Goal: Information Seeking & Learning: Check status

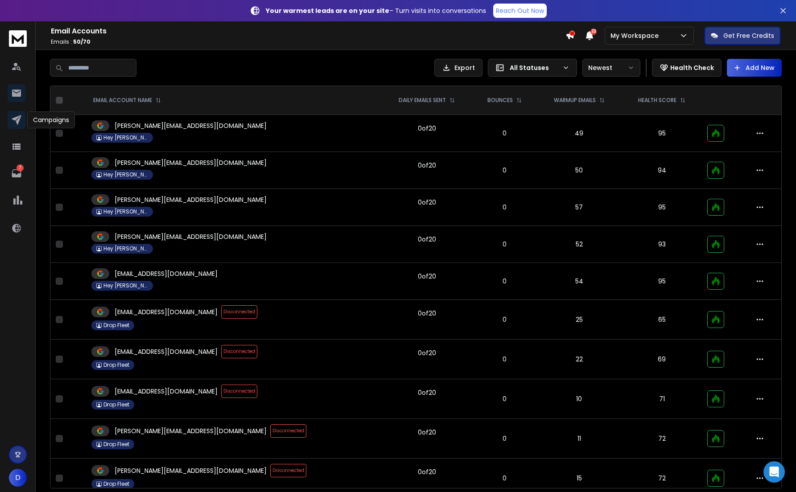
click at [19, 126] on link at bounding box center [17, 120] width 18 height 18
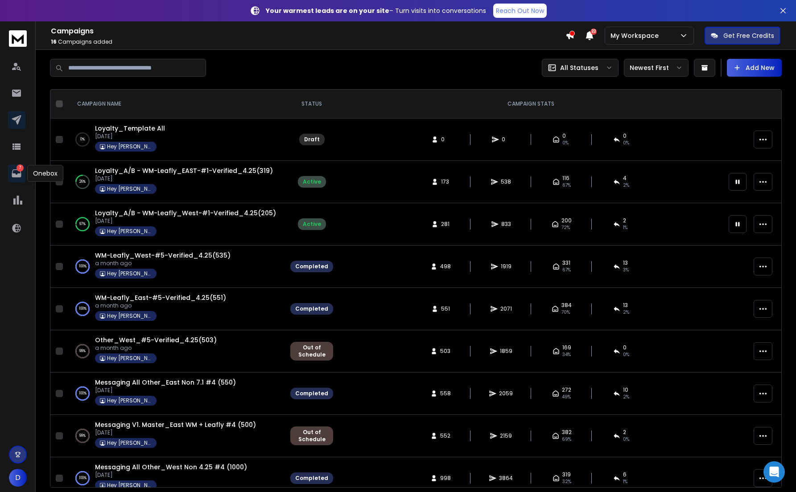
click at [18, 175] on icon at bounding box center [16, 174] width 9 height 8
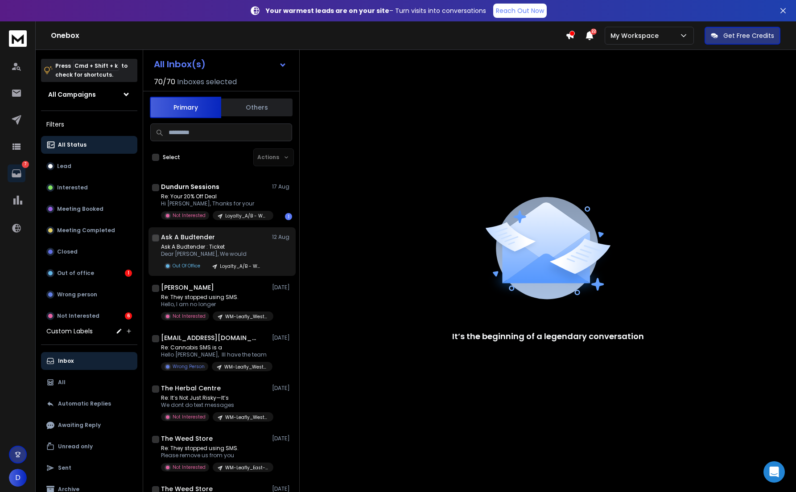
click at [236, 252] on p "Dear [PERSON_NAME], We would" at bounding box center [214, 254] width 107 height 7
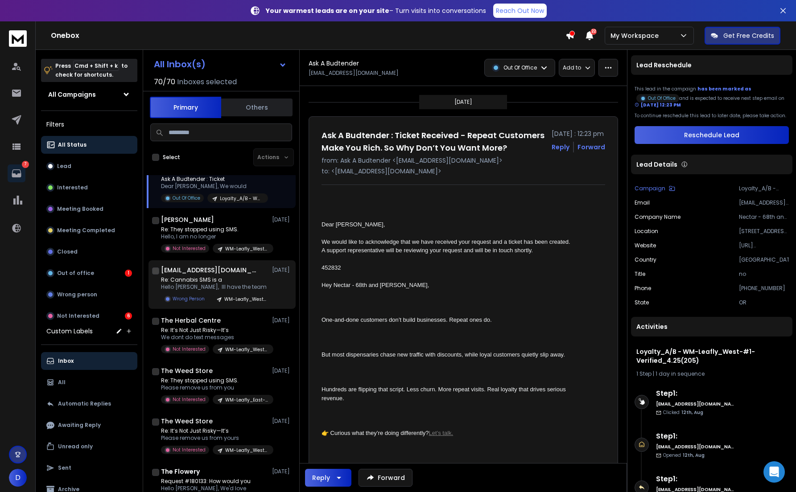
scroll to position [68, 0]
click at [223, 273] on h1 "[EMAIL_ADDRESS][DOMAIN_NAME]" at bounding box center [210, 269] width 98 height 9
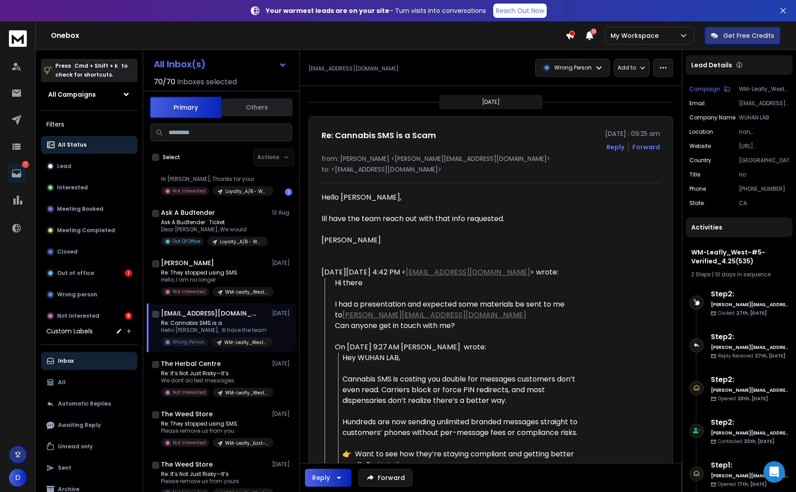
scroll to position [0, 0]
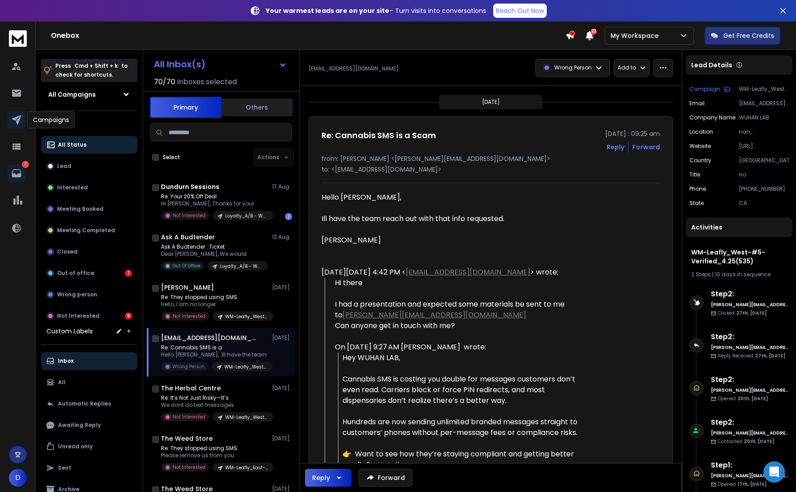
click at [20, 123] on icon at bounding box center [16, 120] width 11 height 11
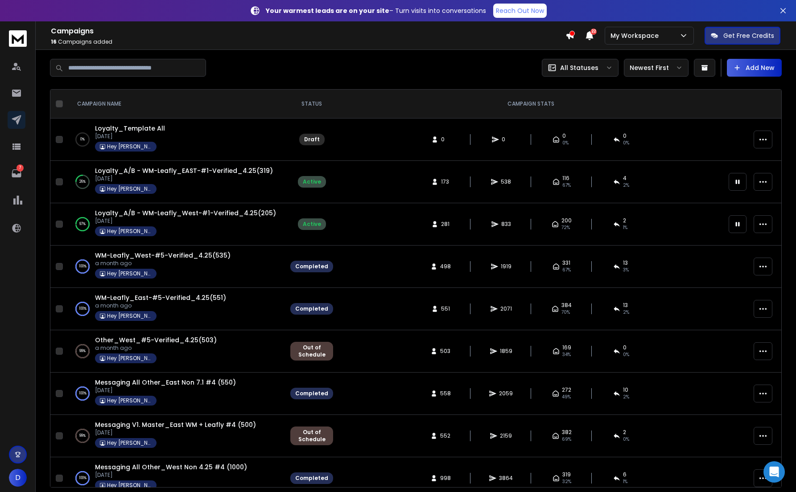
click at [127, 215] on span "Loyalty_A/B - WM-Leafly_West-#1-Verified_4.25(205)" at bounding box center [185, 213] width 181 height 9
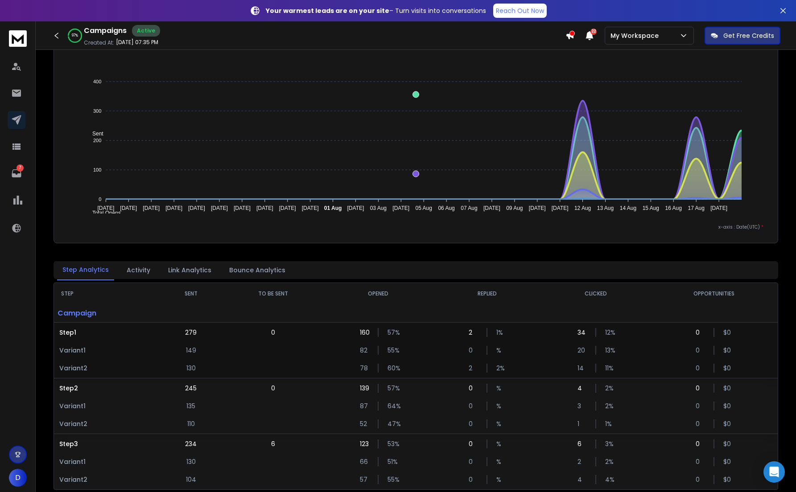
scroll to position [203, 0]
click at [75, 351] on p "Variant 1" at bounding box center [106, 350] width 95 height 9
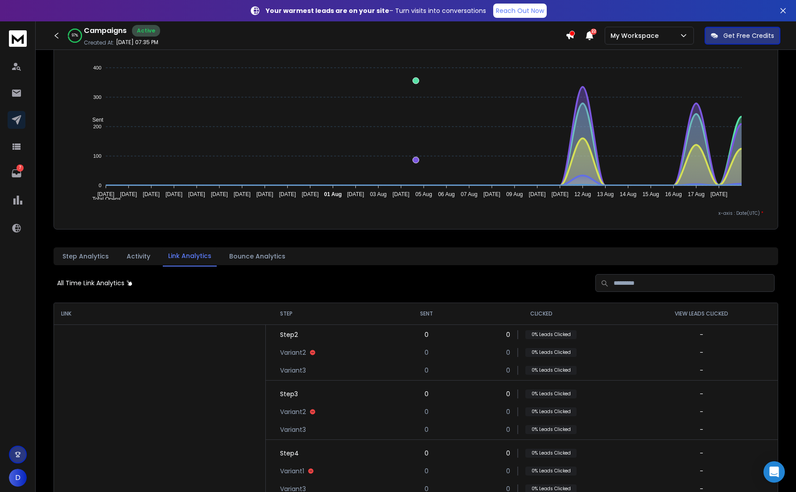
click at [177, 260] on button "Link Analytics" at bounding box center [190, 256] width 54 height 21
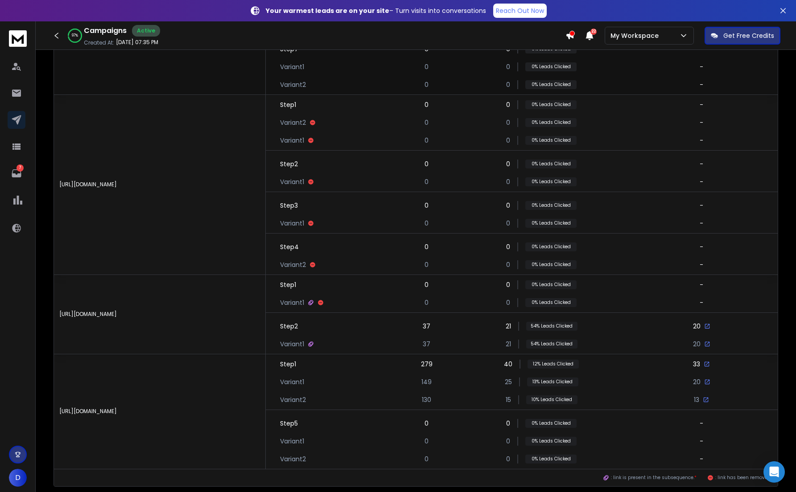
scroll to position [1857, 0]
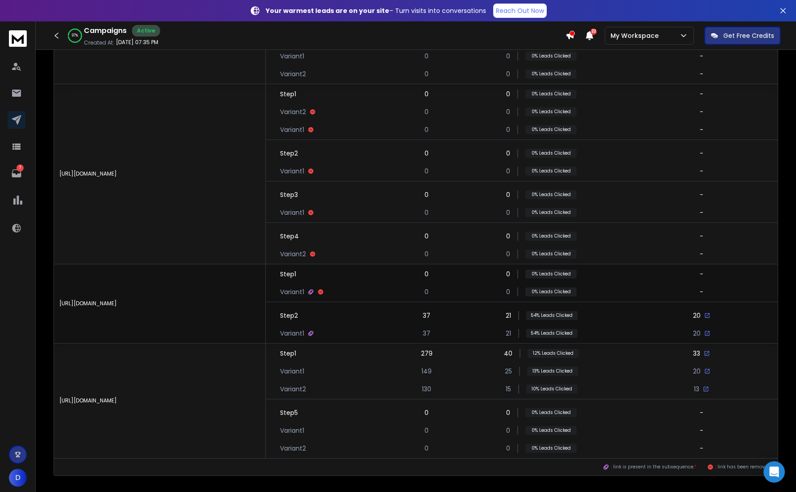
click at [706, 317] on icon at bounding box center [707, 315] width 5 height 5
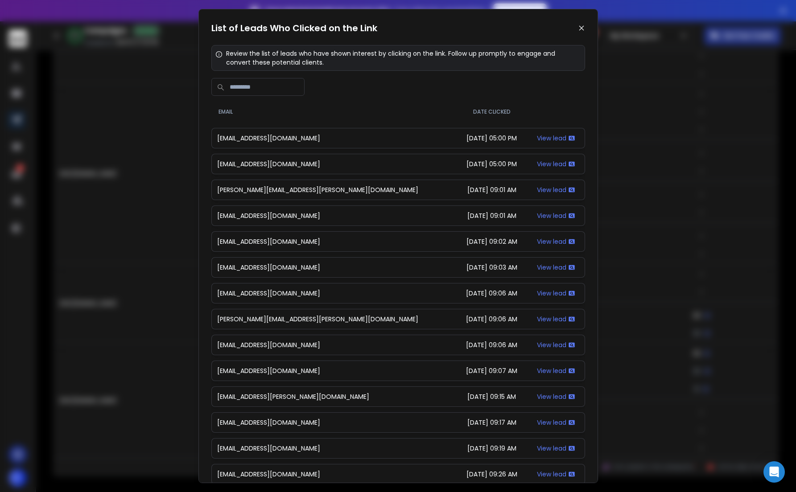
click at [585, 32] on div "List of Leads Who Clicked on the Link" at bounding box center [398, 28] width 374 height 12
click at [582, 29] on icon at bounding box center [581, 28] width 7 height 7
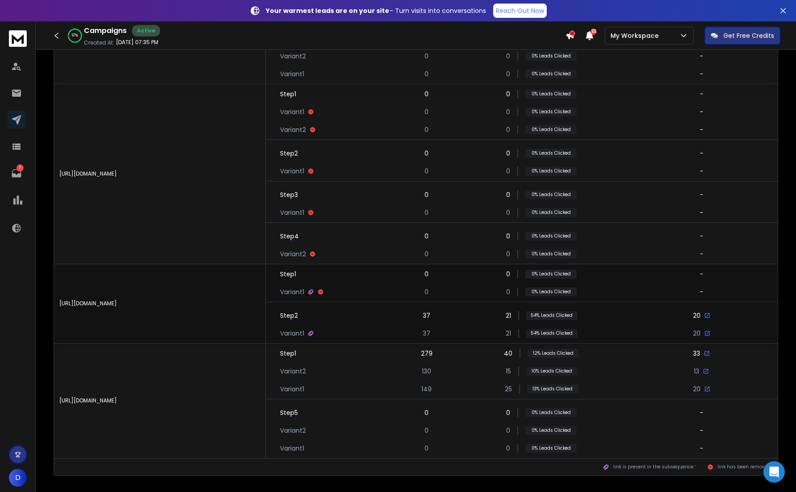
click at [134, 305] on p "[URL][DOMAIN_NAME]" at bounding box center [159, 303] width 201 height 7
click at [134, 303] on p "[URL][DOMAIN_NAME]" at bounding box center [159, 303] width 201 height 7
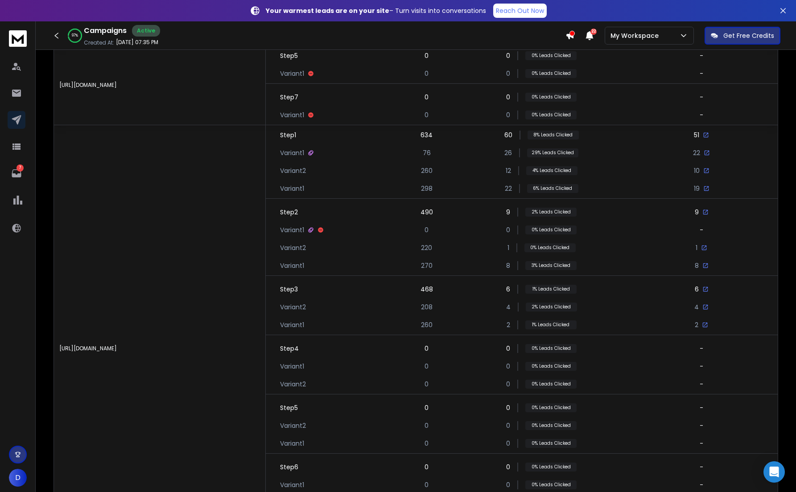
scroll to position [1368, 0]
click at [705, 136] on icon at bounding box center [706, 135] width 6 height 6
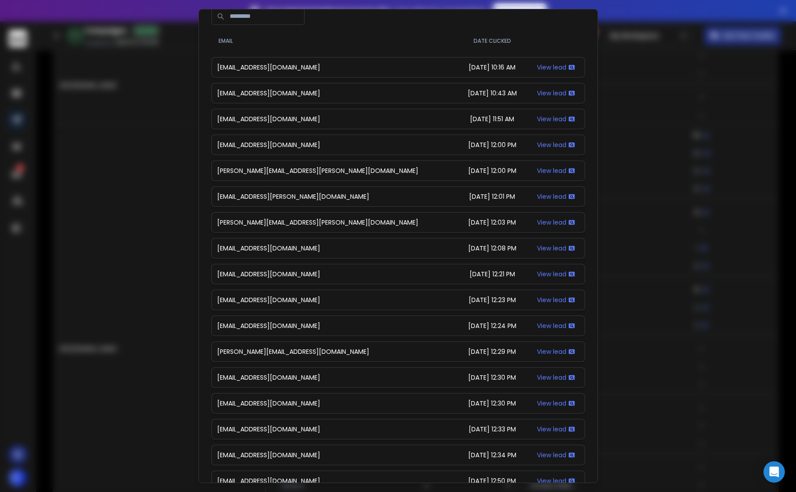
scroll to position [67, 0]
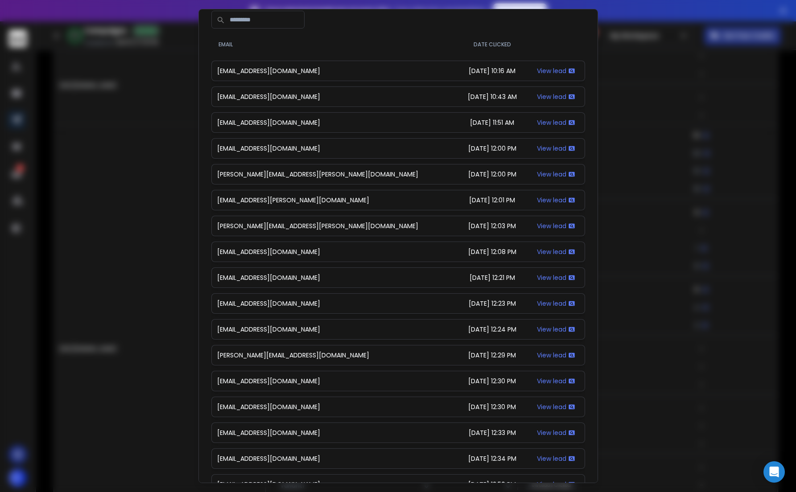
click at [616, 244] on div "List of Leads Who Clicked on the Link Review the list of leads who have shown i…" at bounding box center [398, 246] width 796 height 492
click at [613, 252] on div "List of Leads Who Clicked on the Link Review the list of leads who have shown i…" at bounding box center [398, 246] width 796 height 492
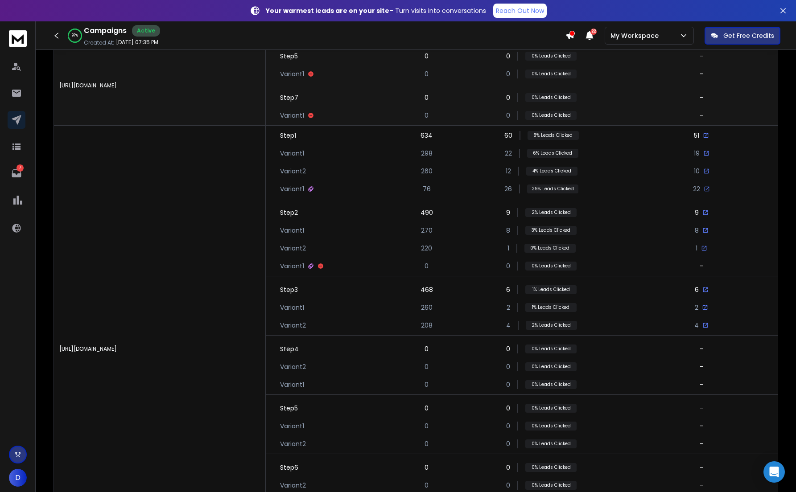
click at [705, 155] on icon at bounding box center [706, 153] width 5 height 5
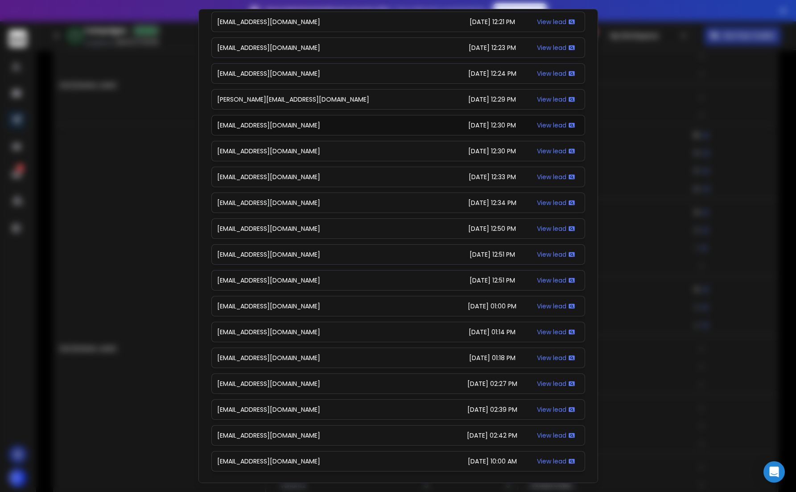
scroll to position [330, 0]
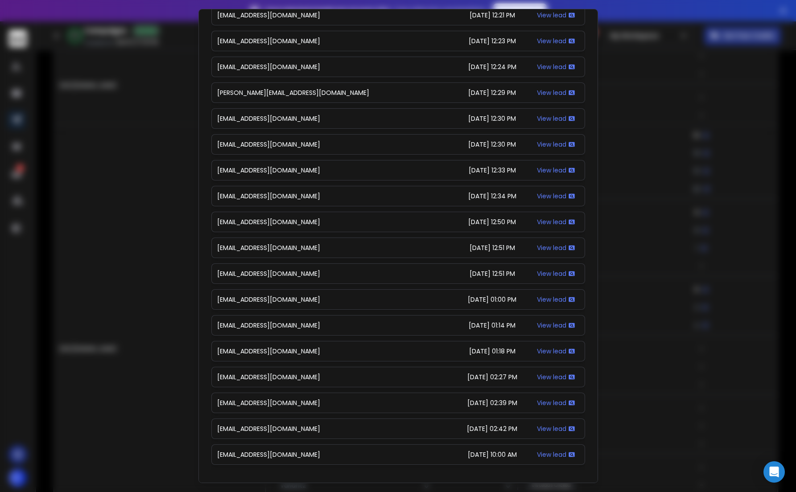
click at [617, 190] on div "List of Leads Who Clicked on the Link Review the list of leads who have shown i…" at bounding box center [398, 246] width 796 height 492
click at [621, 204] on div "List of Leads Who Clicked on the Link Review the list of leads who have shown i…" at bounding box center [398, 246] width 796 height 492
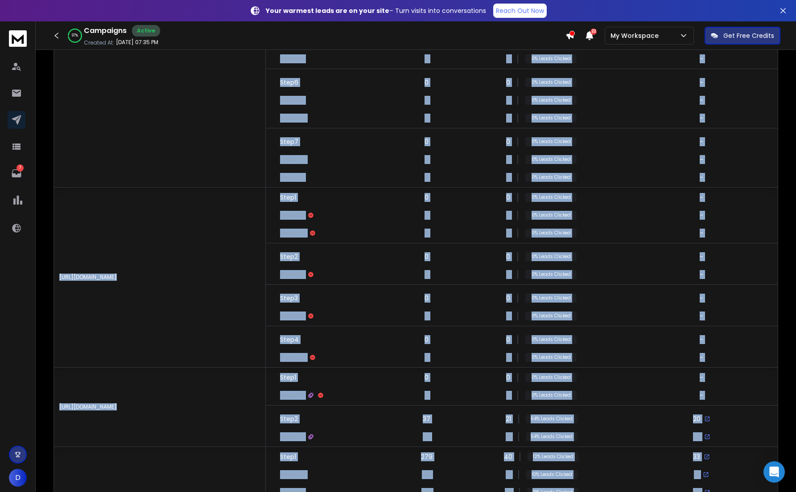
scroll to position [1857, 0]
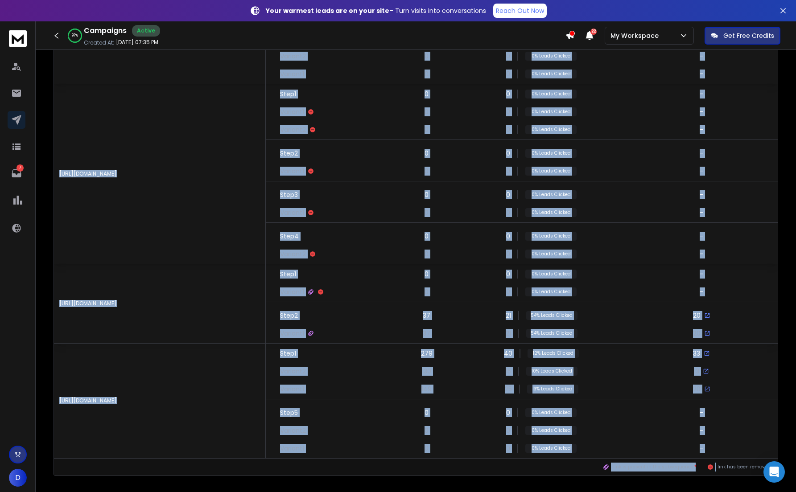
drag, startPoint x: 45, startPoint y: 176, endPoint x: 719, endPoint y: 465, distance: 733.2
copy div "All Time Link Analytics LINK STEP SENT CLICKED VIEW LEADS CLICKED [URL][DOMAIN_…"
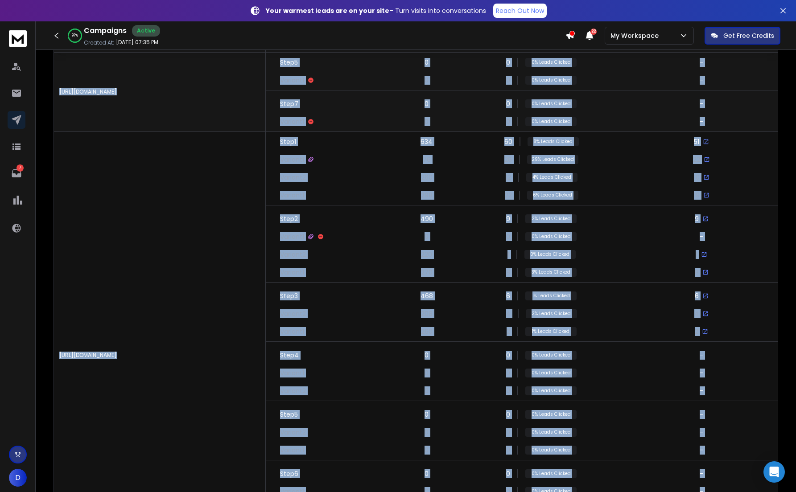
scroll to position [1364, 0]
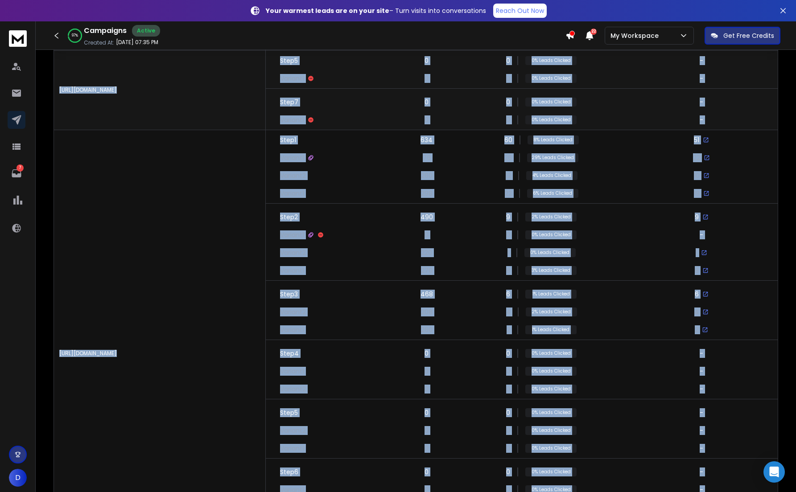
drag, startPoint x: 236, startPoint y: 350, endPoint x: 54, endPoint y: 352, distance: 181.6
click at [54, 352] on td "[URL][DOMAIN_NAME]" at bounding box center [160, 353] width 212 height 447
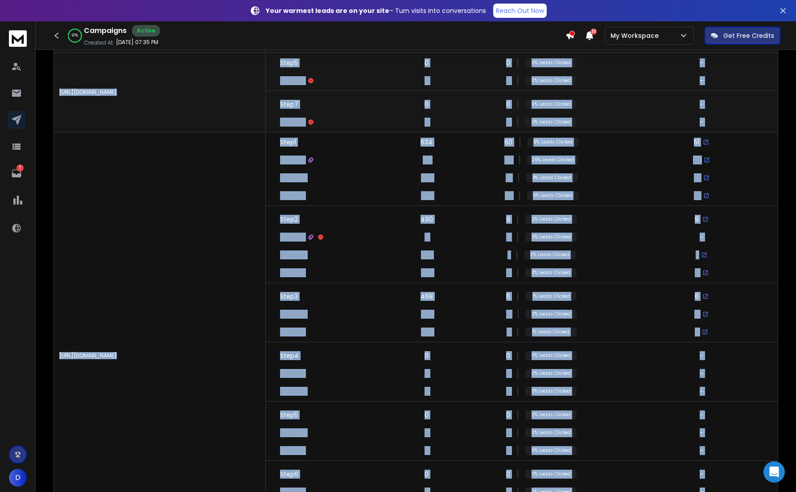
copy p "[URL][DOMAIN_NAME]"
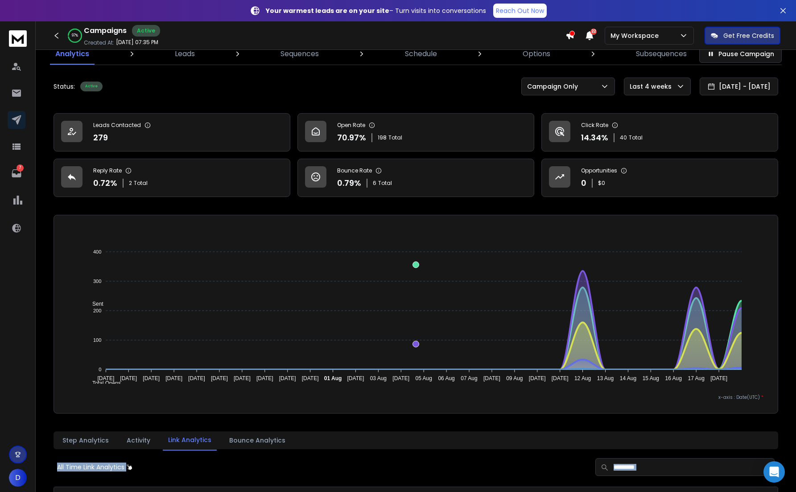
scroll to position [0, 0]
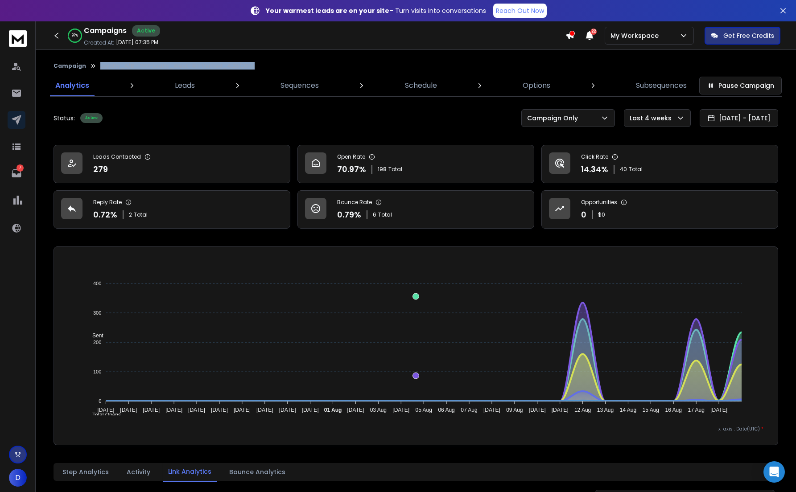
drag, startPoint x: 97, startPoint y: 66, endPoint x: 253, endPoint y: 69, distance: 156.1
click at [253, 69] on div "Campaign Loyalty_A/B - WM-Leafly_West-#1-Verified_4.25(205)" at bounding box center [416, 66] width 732 height 14
copy p "Loyalty_A/B - WM-Leafly_West-#1-Verified_4.25(205)"
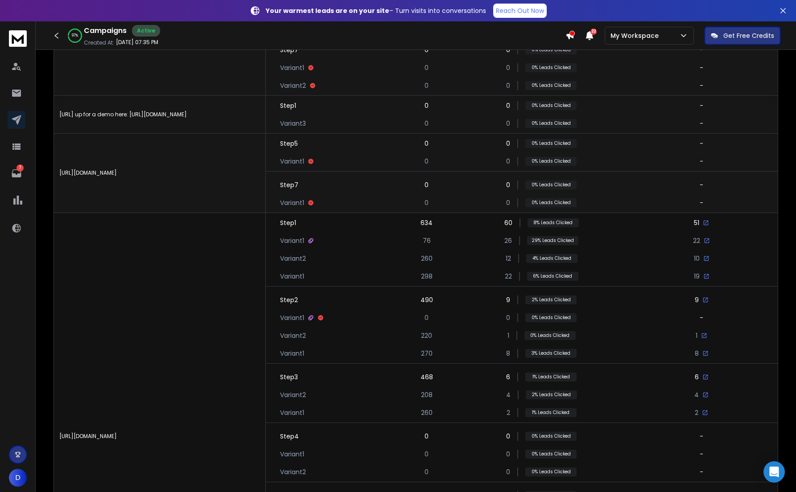
scroll to position [1282, 0]
click at [707, 223] on icon at bounding box center [706, 222] width 6 height 6
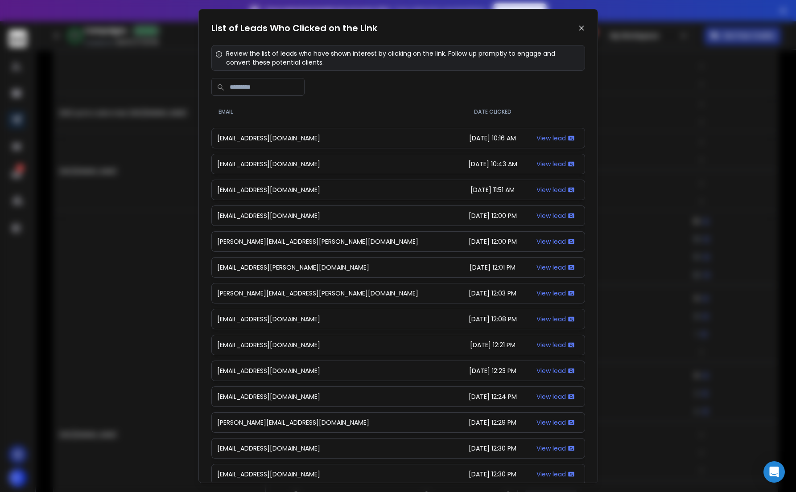
click at [124, 271] on div "List of Leads Who Clicked on the Link Review the list of leads who have shown i…" at bounding box center [398, 246] width 796 height 492
click at [583, 32] on div "List of Leads Who Clicked on the Link" at bounding box center [398, 28] width 374 height 12
click at [582, 30] on icon at bounding box center [581, 28] width 7 height 7
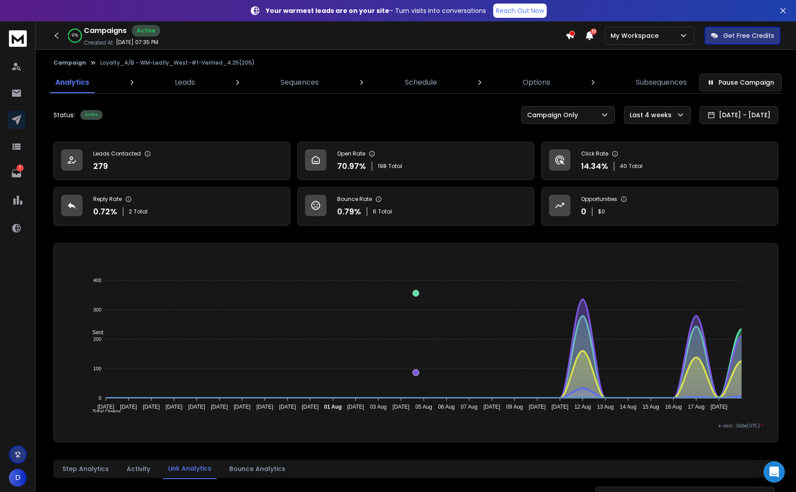
scroll to position [0, 0]
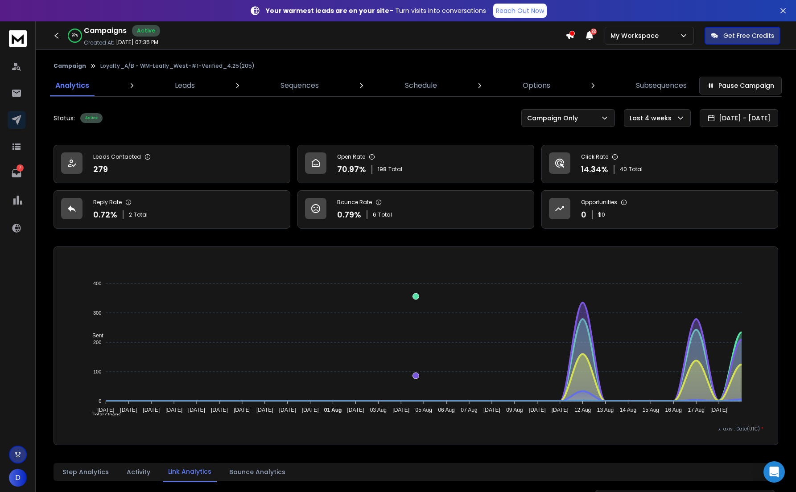
click at [82, 88] on p "Analytics" at bounding box center [72, 85] width 34 height 11
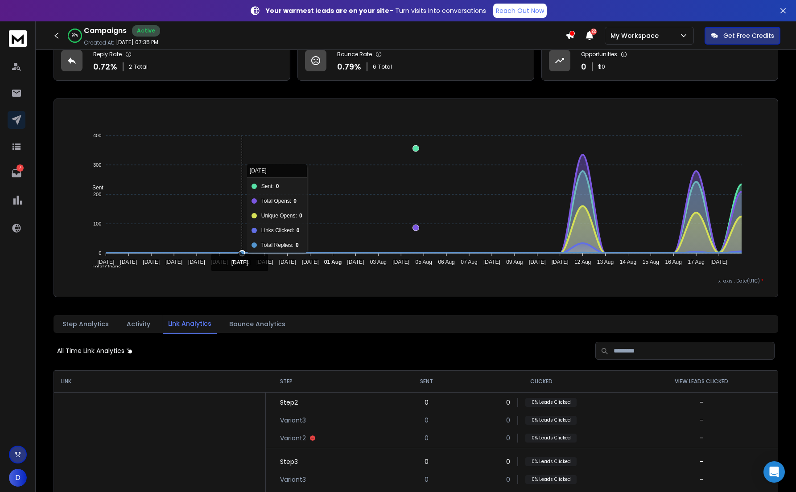
scroll to position [191, 0]
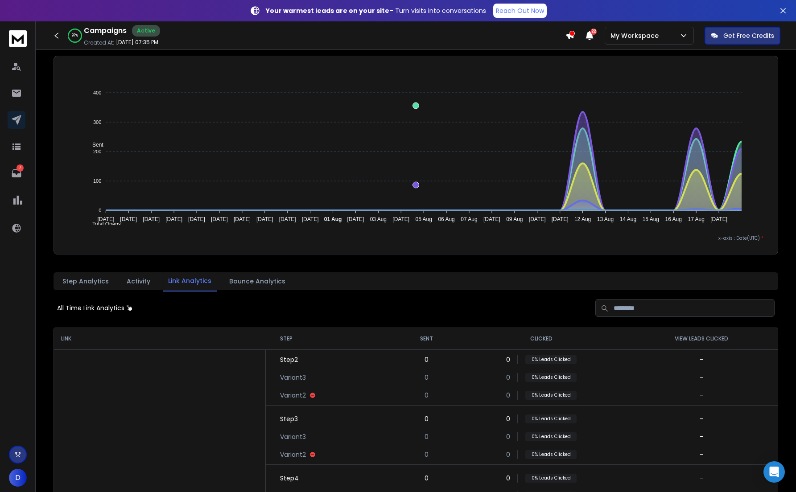
click at [138, 281] on button "Activity" at bounding box center [138, 282] width 34 height 20
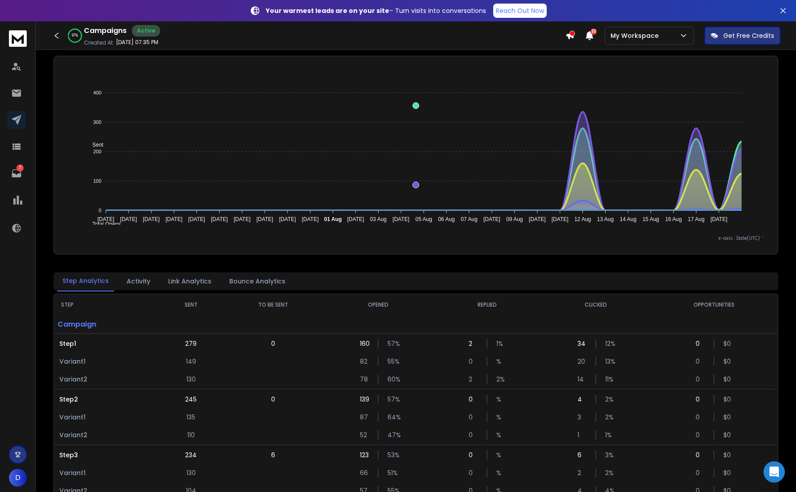
click at [91, 282] on button "Step Analytics" at bounding box center [85, 281] width 57 height 21
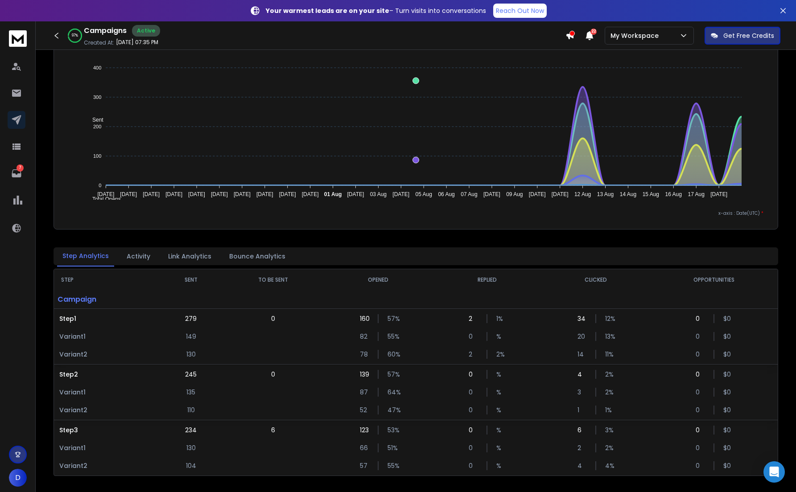
scroll to position [0, 0]
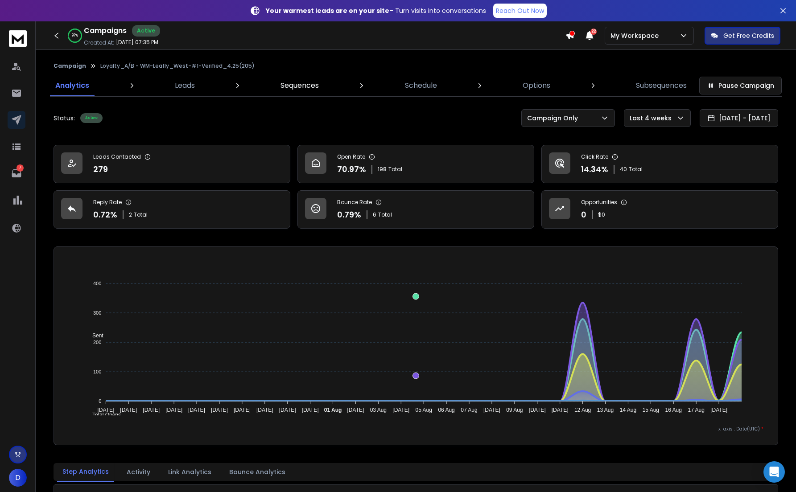
click at [281, 87] on p "Sequences" at bounding box center [300, 85] width 38 height 11
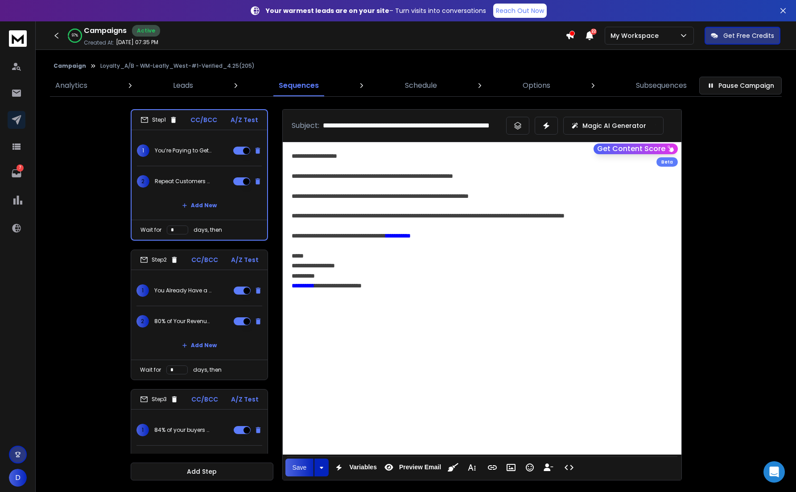
click at [202, 150] on p "You’re Paying to Get Customers—But Doing Nothing to Keep Them." at bounding box center [183, 150] width 57 height 7
drag, startPoint x: 323, startPoint y: 124, endPoint x: 515, endPoint y: 126, distance: 192.3
click at [515, 126] on div "**********" at bounding box center [482, 126] width 399 height 33
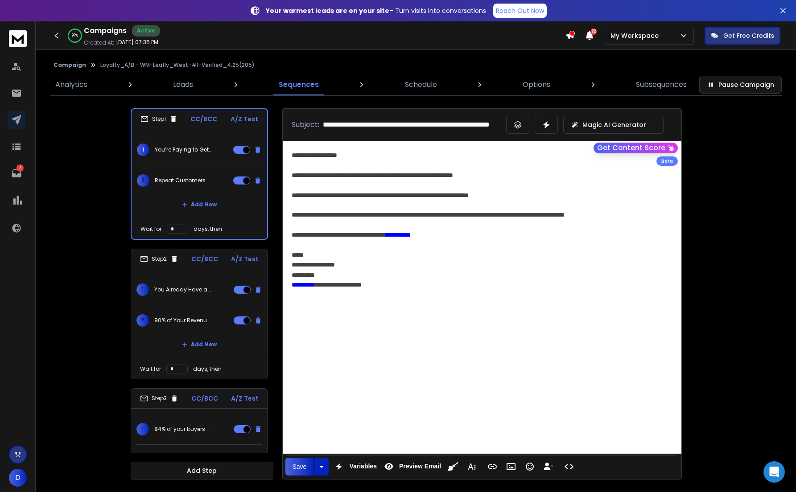
click at [178, 65] on p "Loyalty_A/B - WM-Leafly_West-#1-Verified_4.25(205)" at bounding box center [177, 65] width 154 height 7
drag, startPoint x: 172, startPoint y: 65, endPoint x: 250, endPoint y: 67, distance: 78.1
click at [250, 67] on div "Campaign Loyalty_A/B - WM-Leafly_West-#1-Verified_4.25(205)" at bounding box center [416, 65] width 732 height 14
copy p "West-#1-Verified_4.25(205)"
click at [22, 118] on link at bounding box center [17, 120] width 18 height 18
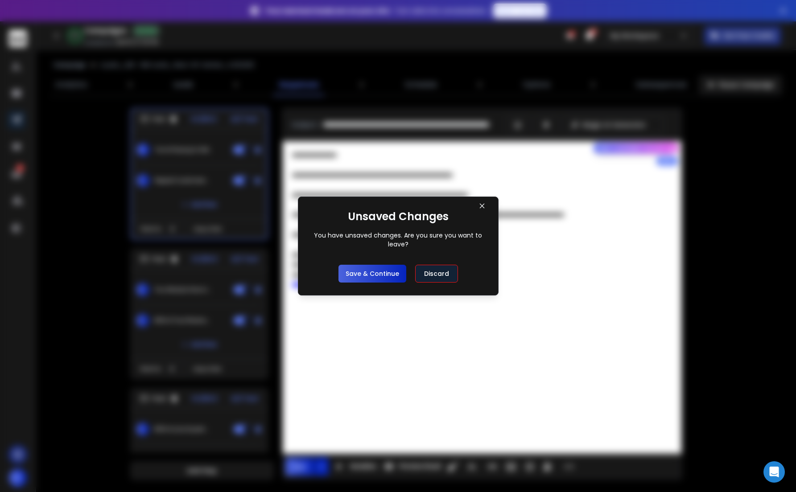
click at [485, 206] on icon at bounding box center [482, 206] width 7 height 7
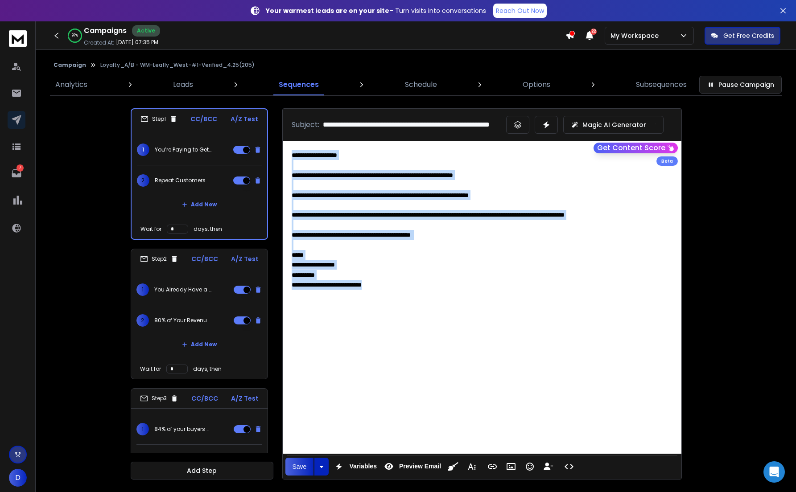
drag, startPoint x: 292, startPoint y: 155, endPoint x: 418, endPoint y: 295, distance: 188.9
click at [418, 295] on div "**********" at bounding box center [482, 297] width 399 height 313
copy div "**********"
click at [20, 123] on icon at bounding box center [16, 120] width 11 height 11
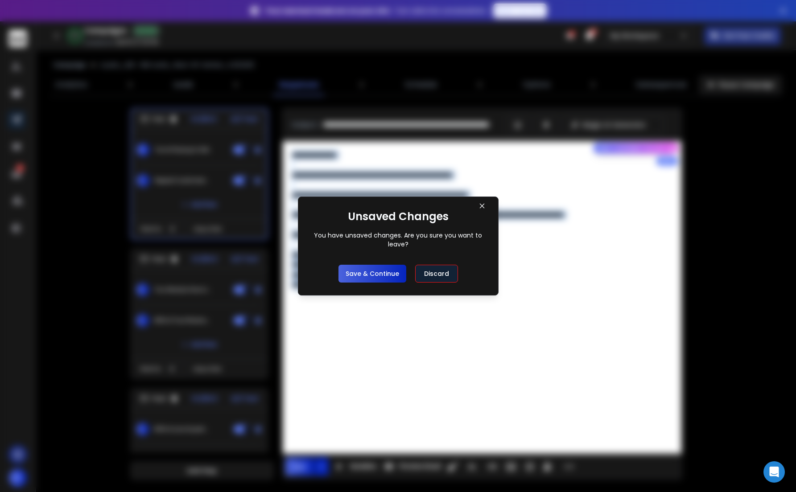
click at [379, 272] on button "Save & Continue" at bounding box center [373, 274] width 68 height 18
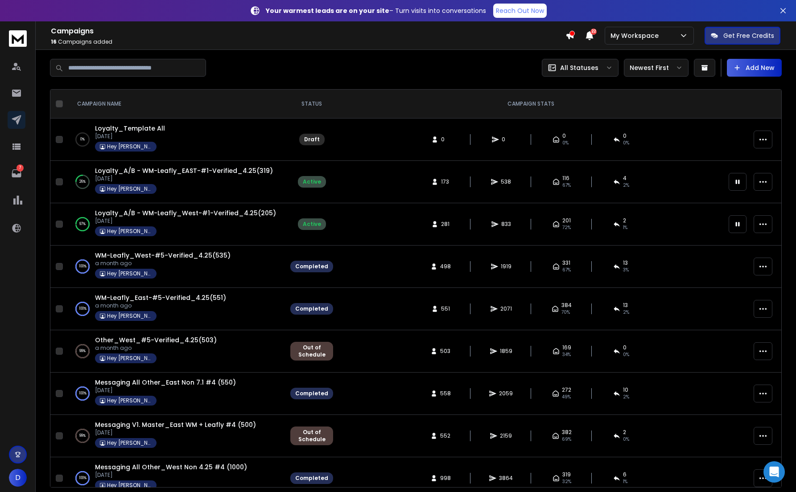
click at [153, 173] on span "Loyalty_A/B - WM-Leafly_EAST-#1-Verified_4.25(319)" at bounding box center [184, 170] width 178 height 9
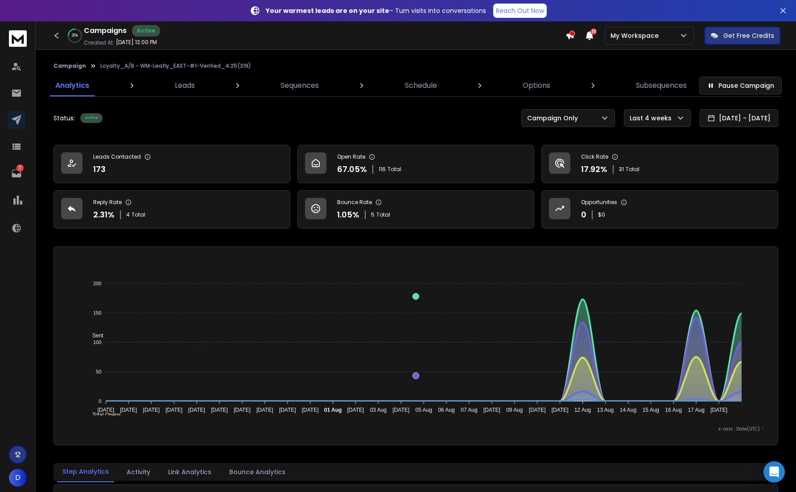
click at [27, 123] on div at bounding box center [18, 121] width 21 height 21
click at [22, 123] on link at bounding box center [17, 120] width 18 height 18
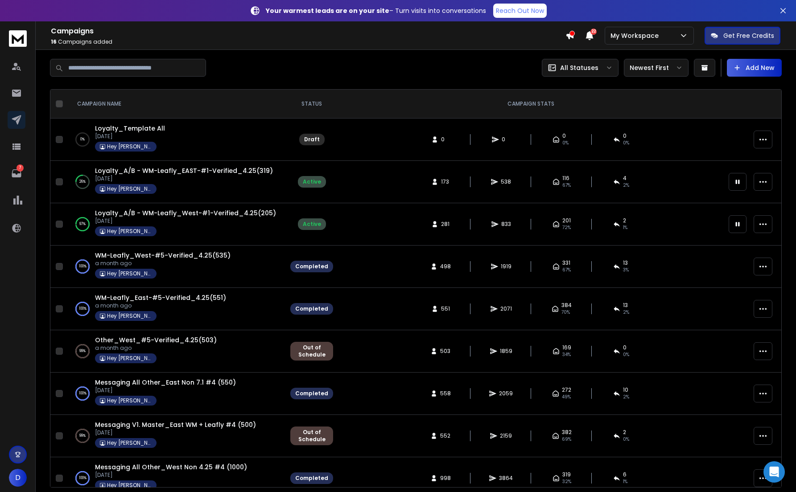
click at [120, 170] on span "Loyalty_A/B - WM-Leafly_EAST-#1-Verified_4.25(319)" at bounding box center [184, 170] width 178 height 9
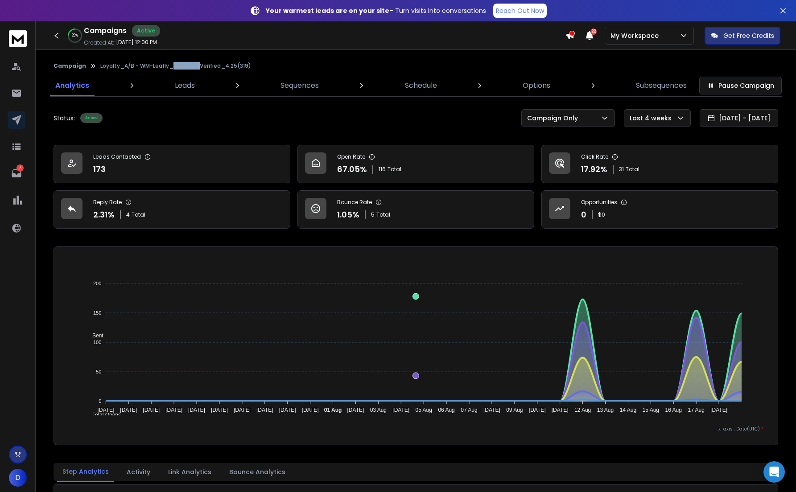
drag, startPoint x: 169, startPoint y: 67, endPoint x: 194, endPoint y: 68, distance: 25.0
click at [194, 68] on p "Loyalty_A/B - WM-Leafly_EAST-#1-Verified_4.25(319)" at bounding box center [175, 65] width 151 height 7
drag, startPoint x: 138, startPoint y: 67, endPoint x: 193, endPoint y: 68, distance: 55.3
click at [193, 68] on p "Loyalty_A/B - WM-Leafly_EAST-#1-Verified_4.25(319)" at bounding box center [175, 65] width 151 height 7
copy p "WM-Leafly_EAST-#1"
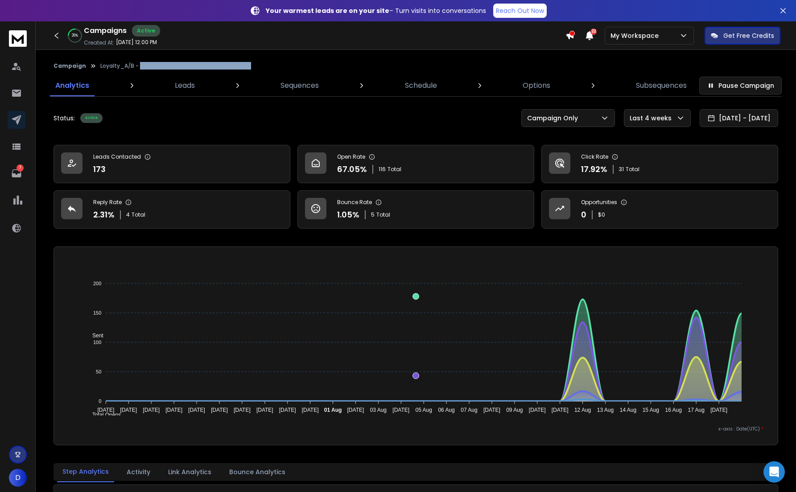
drag, startPoint x: 248, startPoint y: 66, endPoint x: 138, endPoint y: 66, distance: 110.2
click at [138, 66] on div "Campaign Loyalty_A/B - WM-Leafly_EAST-#1-Verified_4.25(319)" at bounding box center [416, 66] width 732 height 14
copy p "WM-Leafly_EAST-#1-Verified_4.25(319)"
click at [41, 320] on div "Campaign Loyalty_A/B - WM-Leafly_EAST-#1-Verified_4.25(319) Analytics Leads Seq…" at bounding box center [416, 379] width 761 height 658
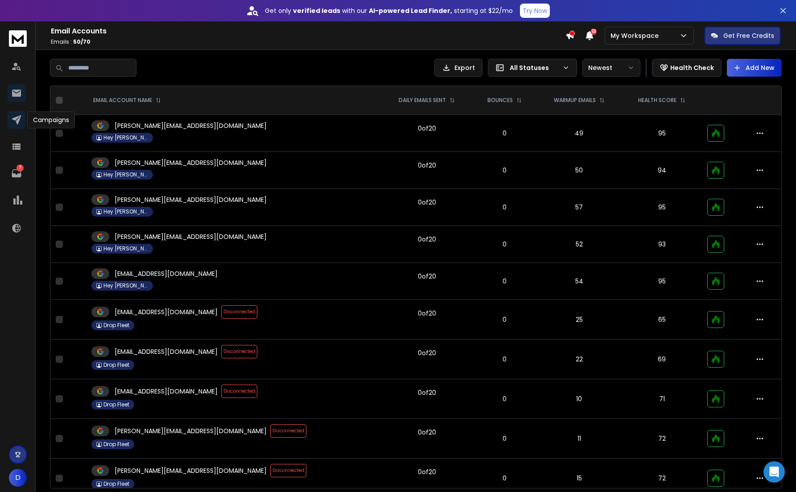
click at [22, 124] on link at bounding box center [17, 120] width 18 height 18
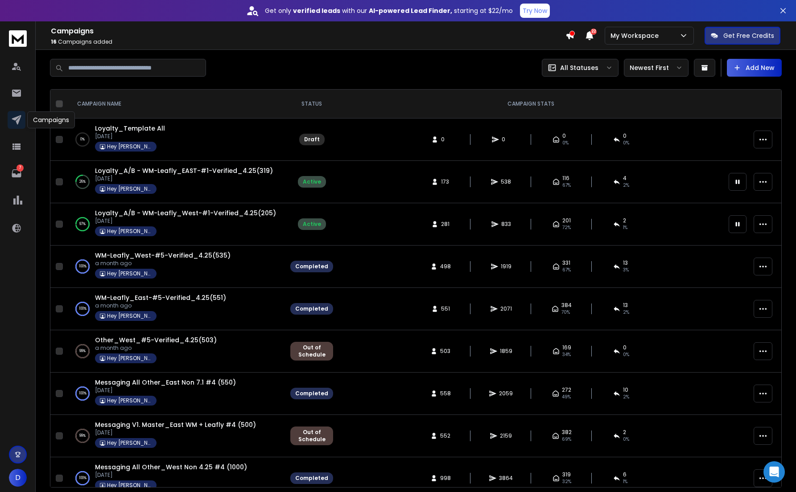
click at [21, 118] on icon at bounding box center [16, 120] width 11 height 11
click at [132, 174] on span "Loyalty_A/B - WM-Leafly_EAST-#1-Verified_4.25(319)" at bounding box center [184, 170] width 178 height 9
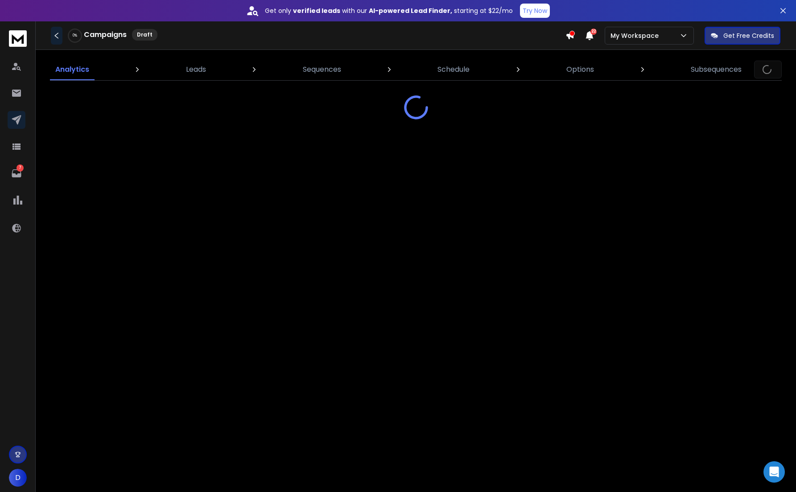
click at [56, 39] on icon at bounding box center [57, 36] width 8 height 8
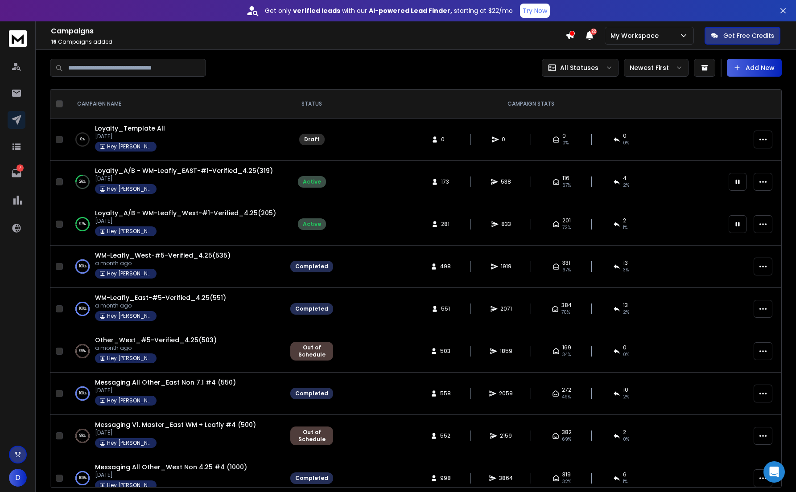
click at [120, 211] on span "Loyalty_A/B - WM-Leafly_West-#1-Verified_4.25(205)" at bounding box center [185, 213] width 181 height 9
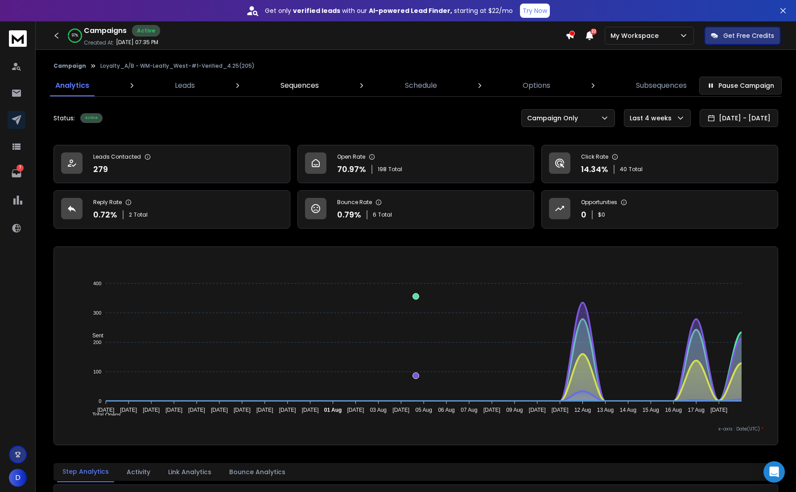
click at [291, 87] on p "Sequences" at bounding box center [300, 85] width 38 height 11
